Goal: Find specific page/section: Find specific page/section

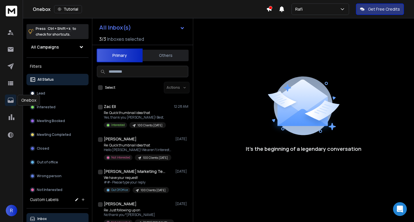
click at [9, 100] on icon at bounding box center [10, 100] width 7 height 7
click at [14, 68] on icon at bounding box center [10, 66] width 7 height 7
